Goal: Task Accomplishment & Management: Use online tool/utility

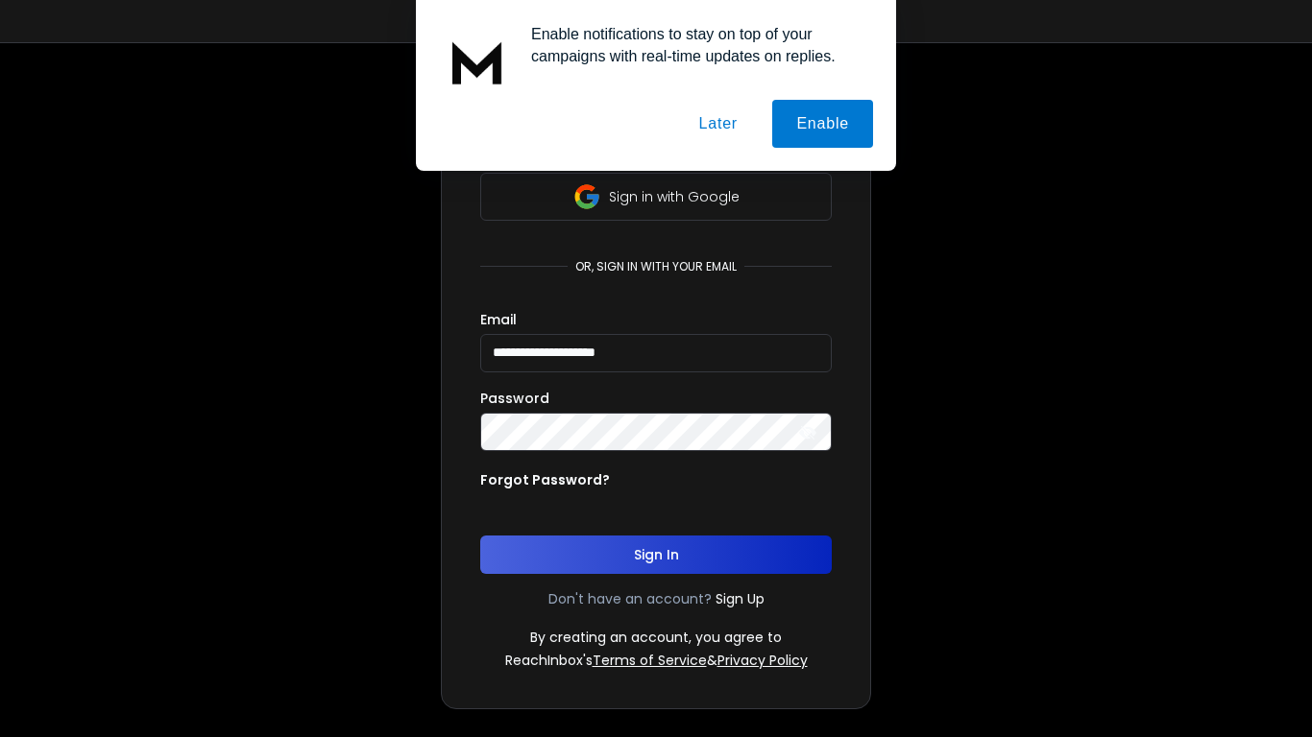
type input "**********"
click at [656, 554] on button "Sign In" at bounding box center [655, 555] width 351 height 38
